Goal: Transaction & Acquisition: Obtain resource

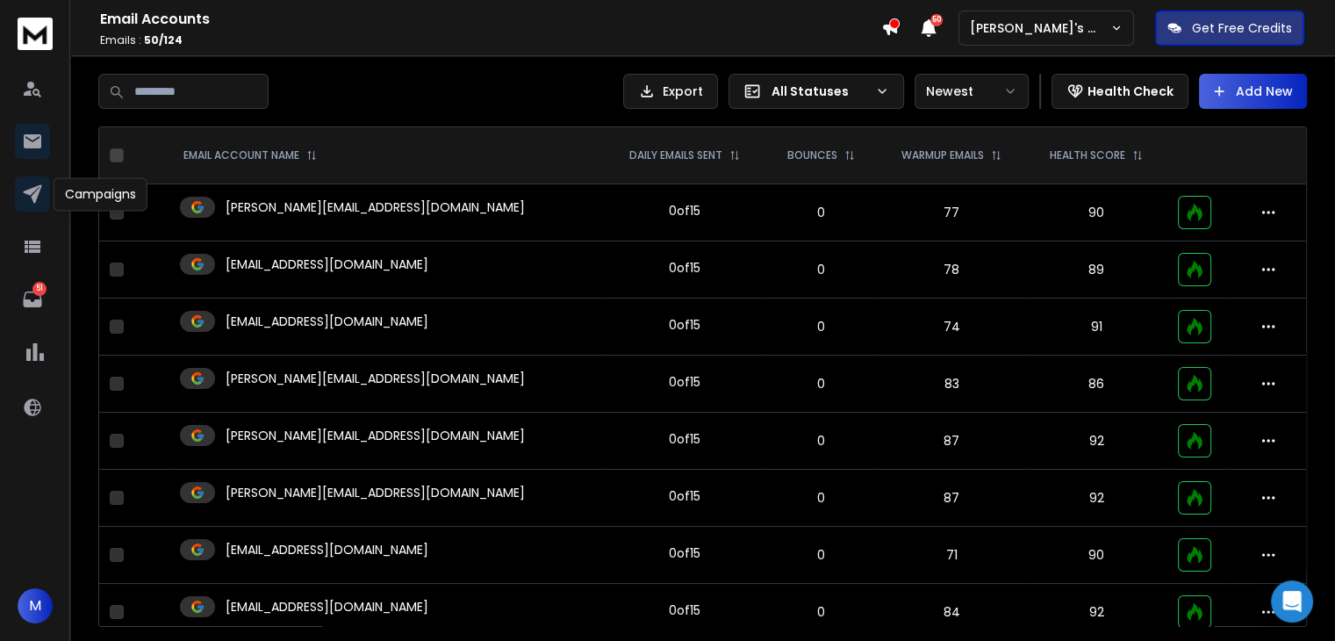
click at [32, 187] on icon at bounding box center [32, 193] width 21 height 21
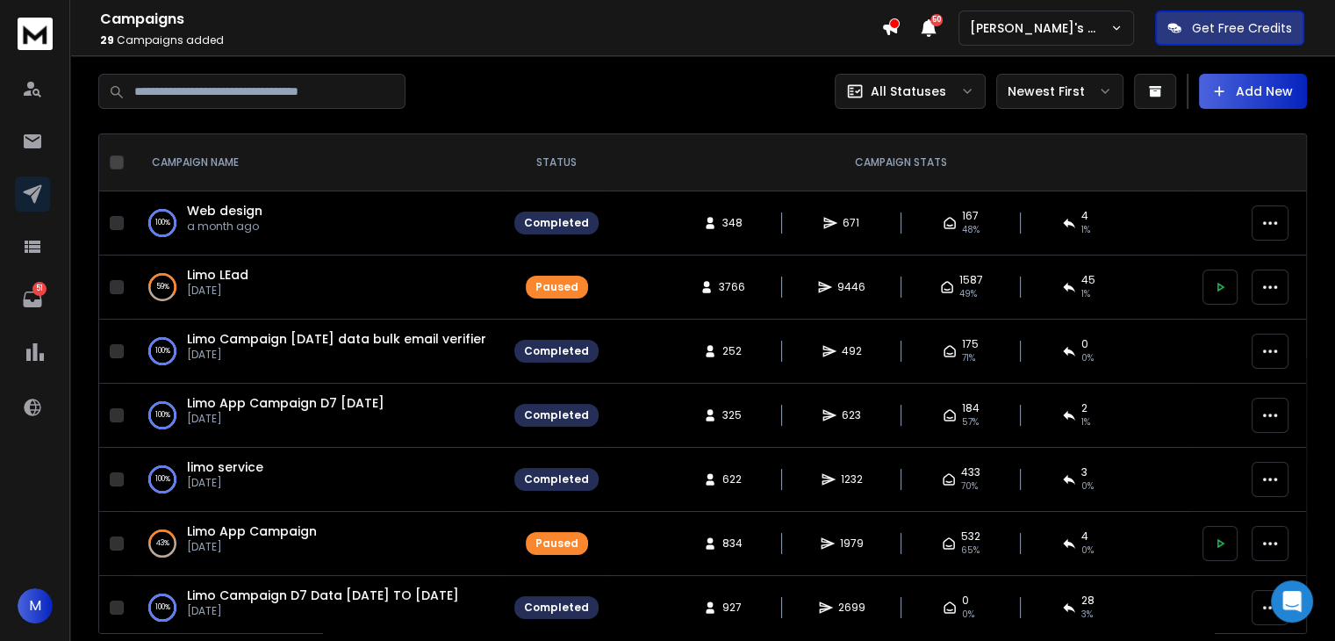
click at [407, 294] on div "59 % Limo LEad [DATE]" at bounding box center [317, 287] width 338 height 42
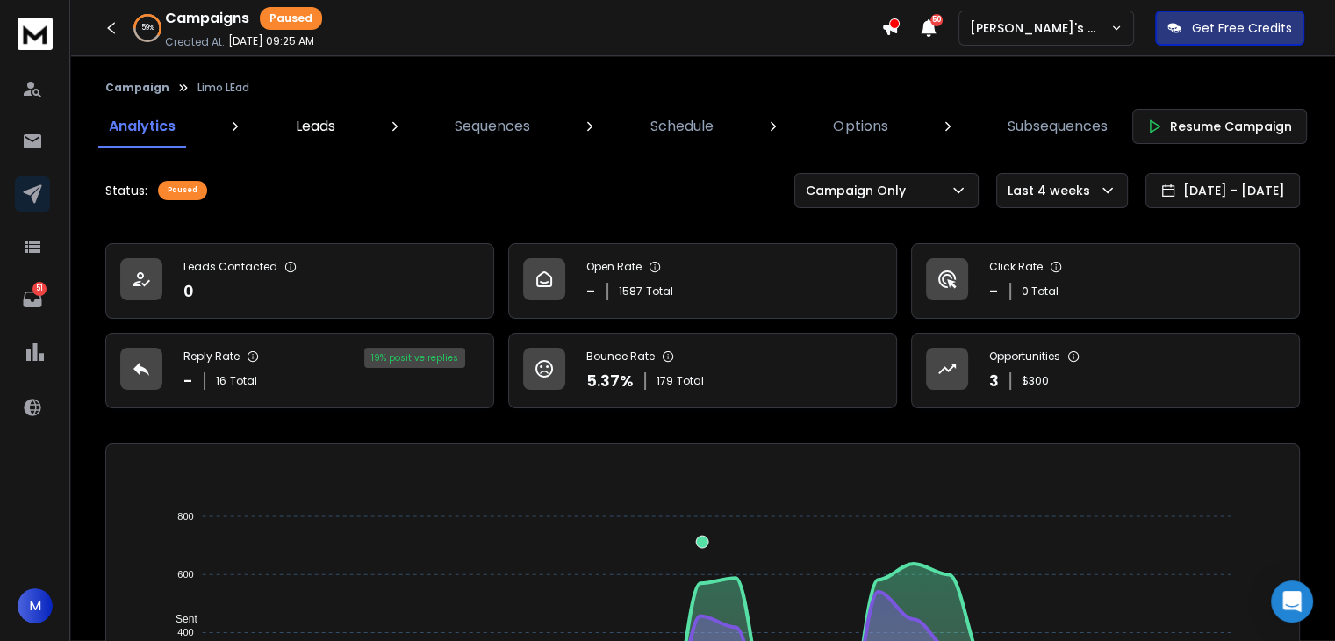
click at [292, 122] on link "Leads" at bounding box center [315, 126] width 61 height 42
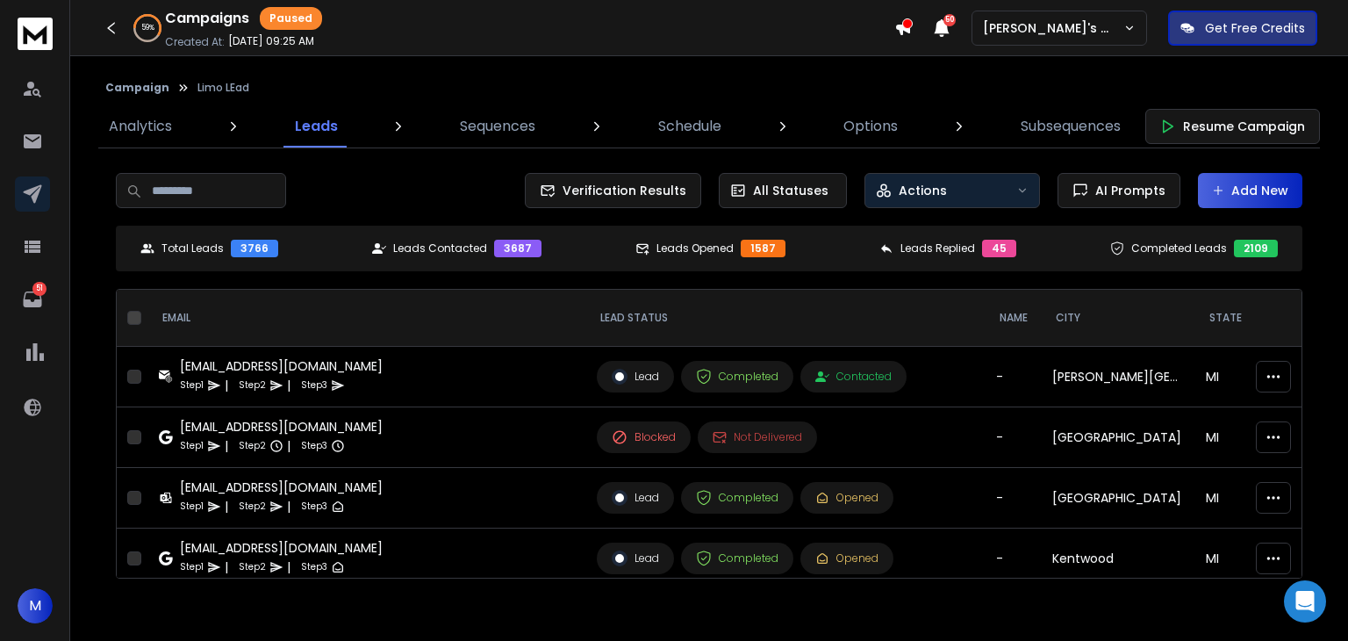
click at [971, 173] on button "Actions" at bounding box center [953, 190] width 176 height 35
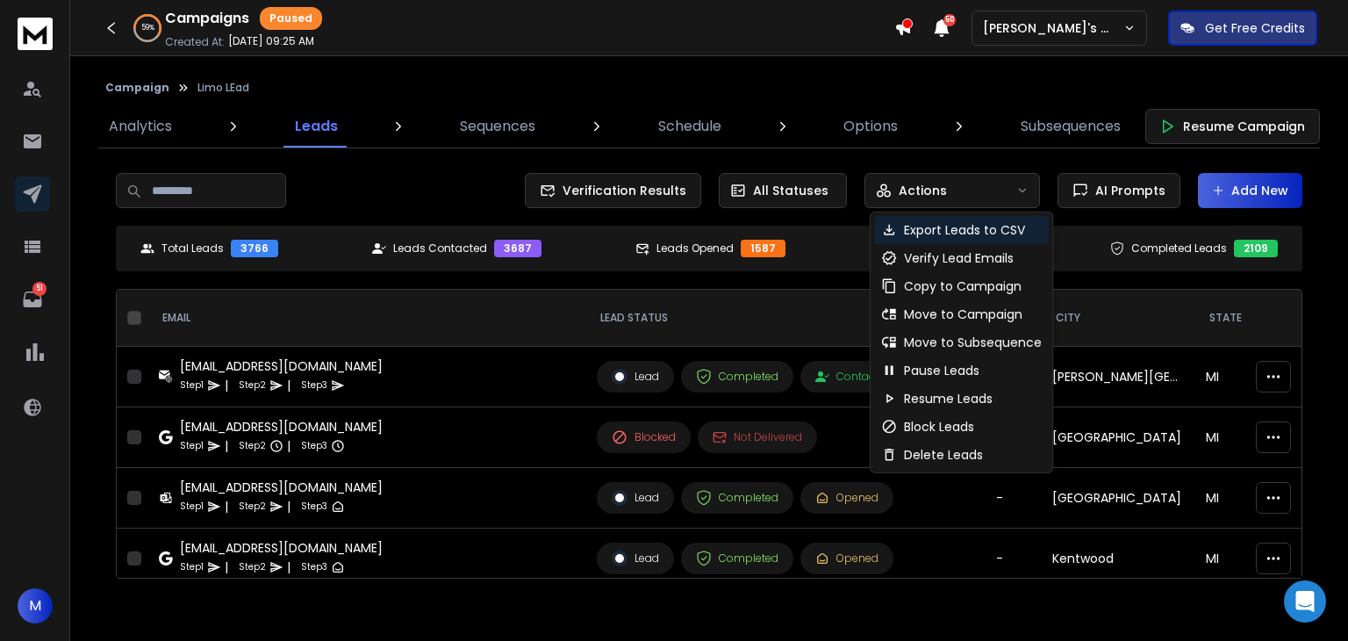
click at [953, 223] on p "Export Leads to CSV" at bounding box center [964, 230] width 121 height 18
